Goal: Navigation & Orientation: Find specific page/section

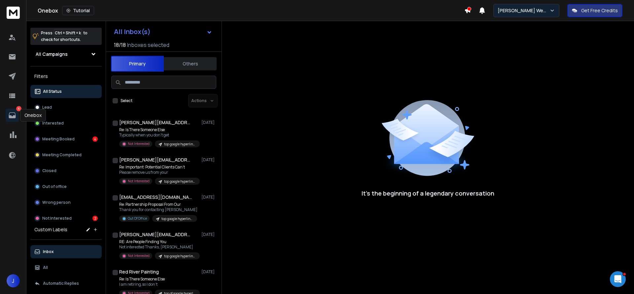
click at [511, 8] on p "[PERSON_NAME] Websites" at bounding box center [523, 10] width 52 height 7
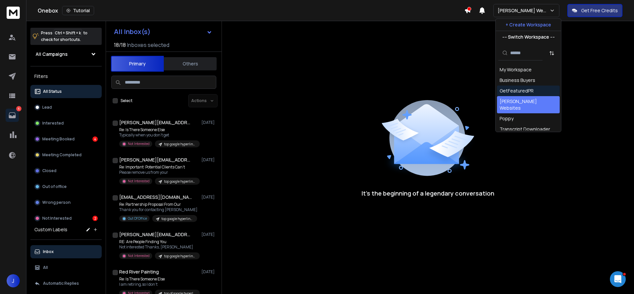
click at [529, 91] on div "GetFeaturedPR" at bounding box center [516, 90] width 34 height 7
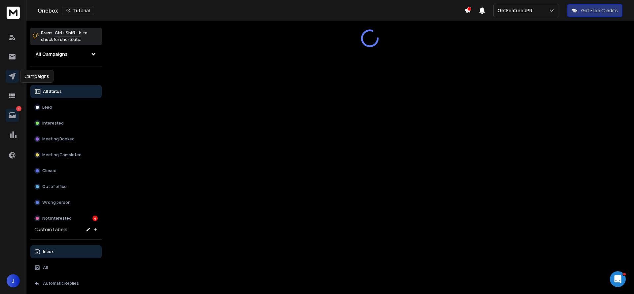
click at [10, 79] on icon at bounding box center [12, 76] width 8 height 8
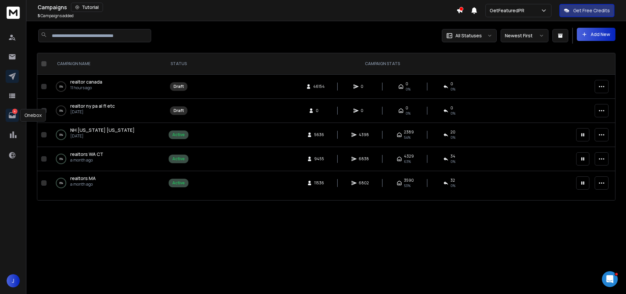
click at [8, 111] on icon at bounding box center [12, 115] width 8 height 8
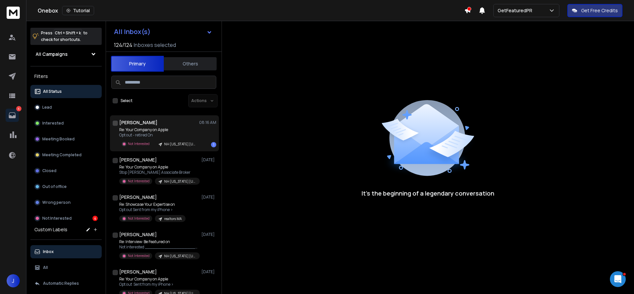
click at [138, 132] on p "Opt out - retired On" at bounding box center [158, 134] width 79 height 5
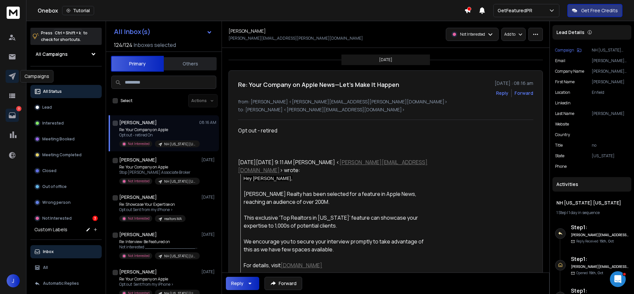
click at [13, 75] on icon at bounding box center [12, 76] width 7 height 7
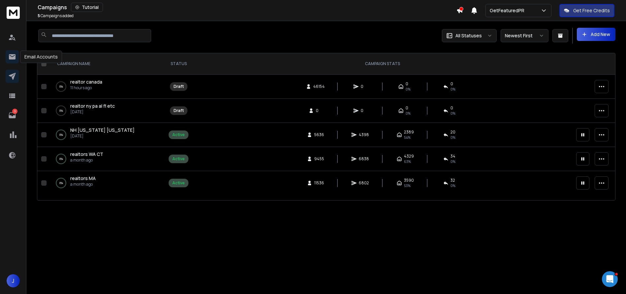
click at [13, 59] on icon at bounding box center [12, 56] width 7 height 5
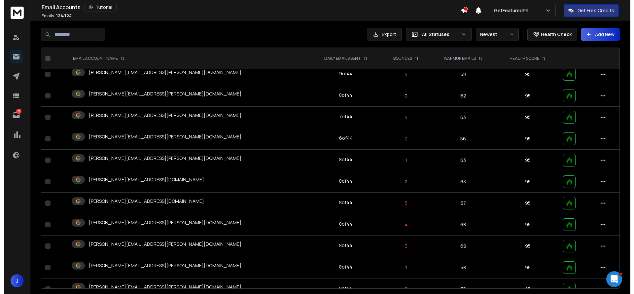
scroll to position [2100, 0]
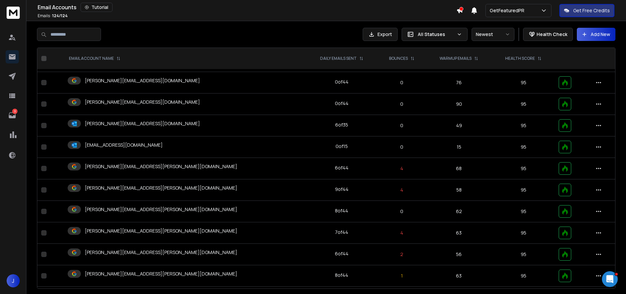
click at [382, 168] on p "4" at bounding box center [402, 168] width 40 height 7
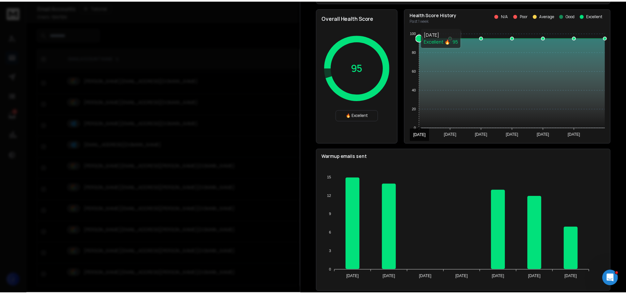
scroll to position [0, 0]
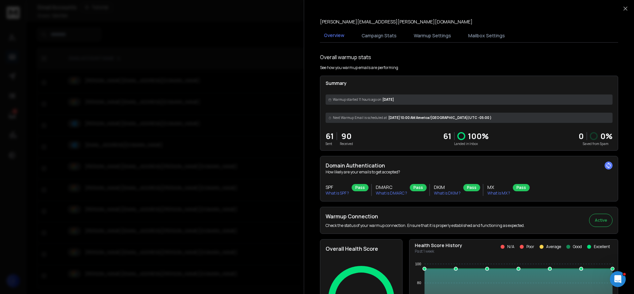
click at [487, 30] on button "Mailbox Settings" at bounding box center [486, 35] width 45 height 15
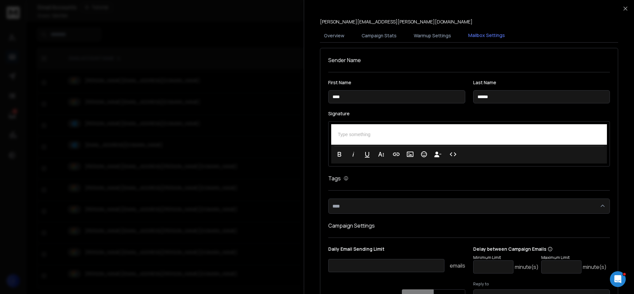
click at [204, 112] on div at bounding box center [317, 147] width 634 height 294
